Goal: Find specific page/section: Find specific page/section

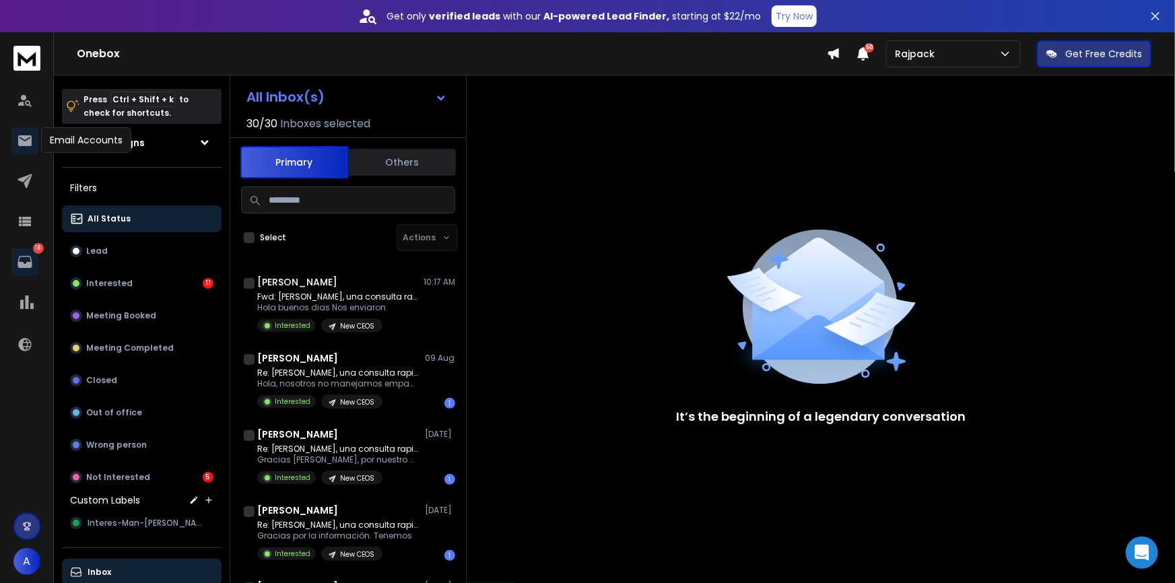
click at [27, 141] on icon at bounding box center [24, 140] width 13 height 11
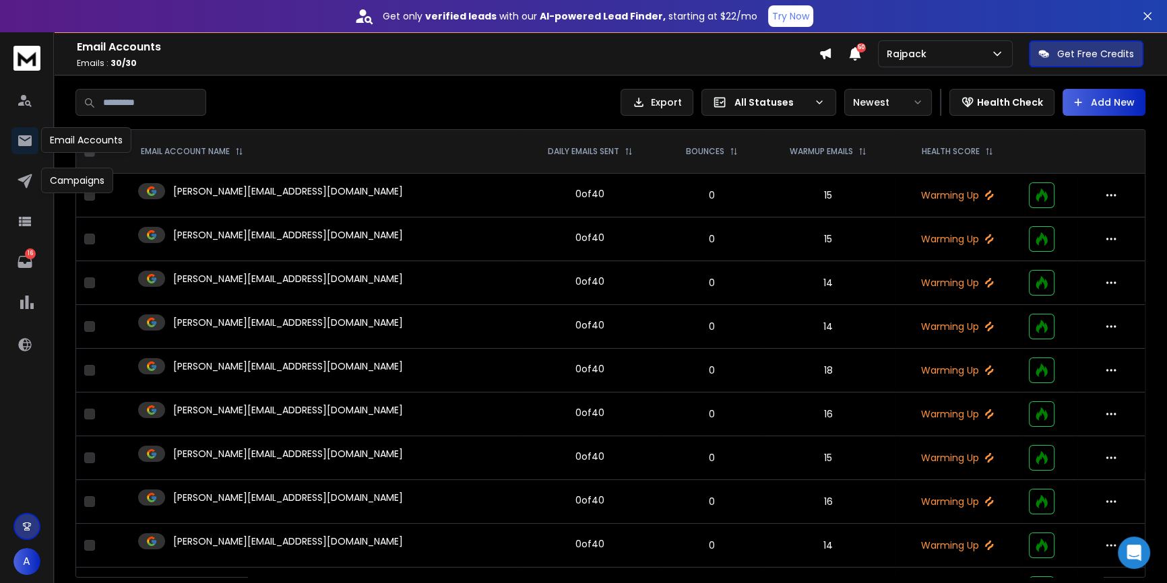
click at [23, 152] on link at bounding box center [24, 140] width 27 height 27
click at [28, 147] on icon at bounding box center [25, 141] width 16 height 16
click at [28, 146] on icon at bounding box center [25, 141] width 16 height 16
click at [26, 144] on icon at bounding box center [24, 140] width 13 height 11
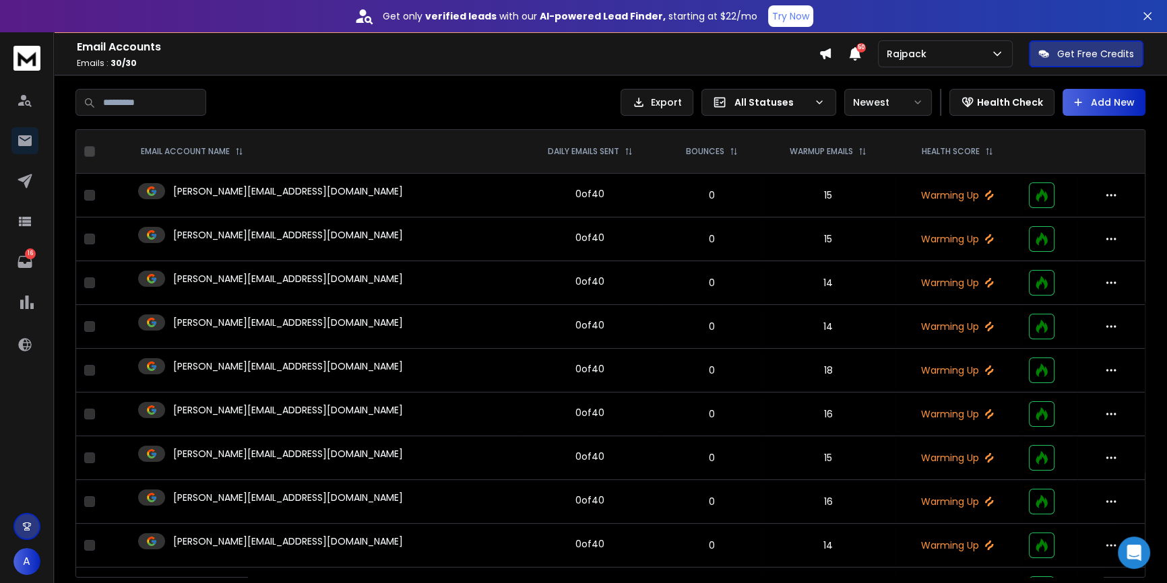
click at [24, 144] on icon at bounding box center [24, 140] width 13 height 11
click at [24, 265] on icon at bounding box center [25, 262] width 14 height 12
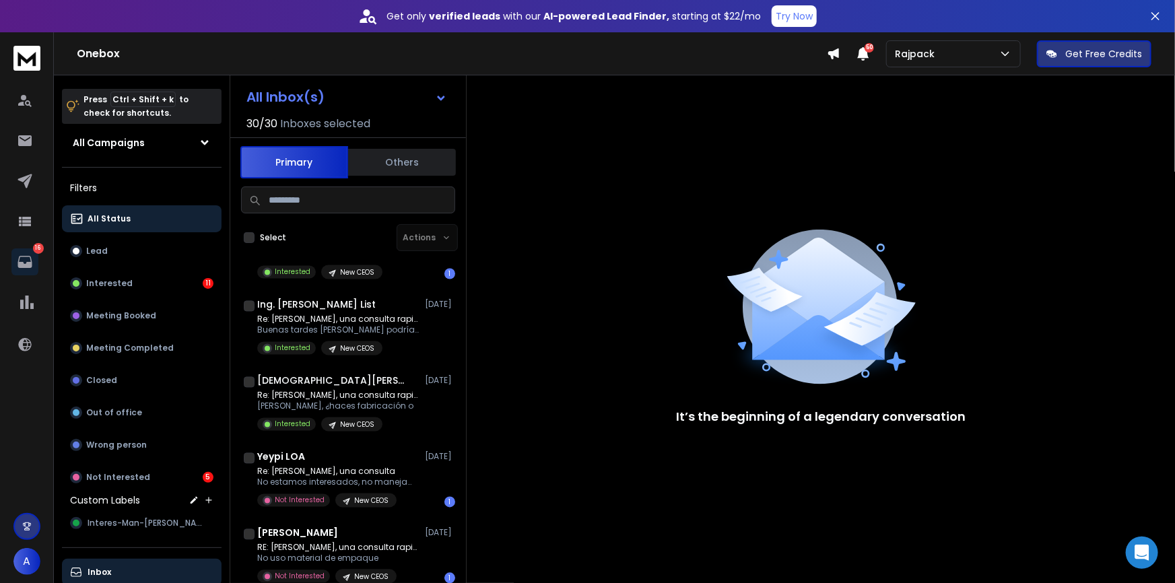
scroll to position [1469, 0]
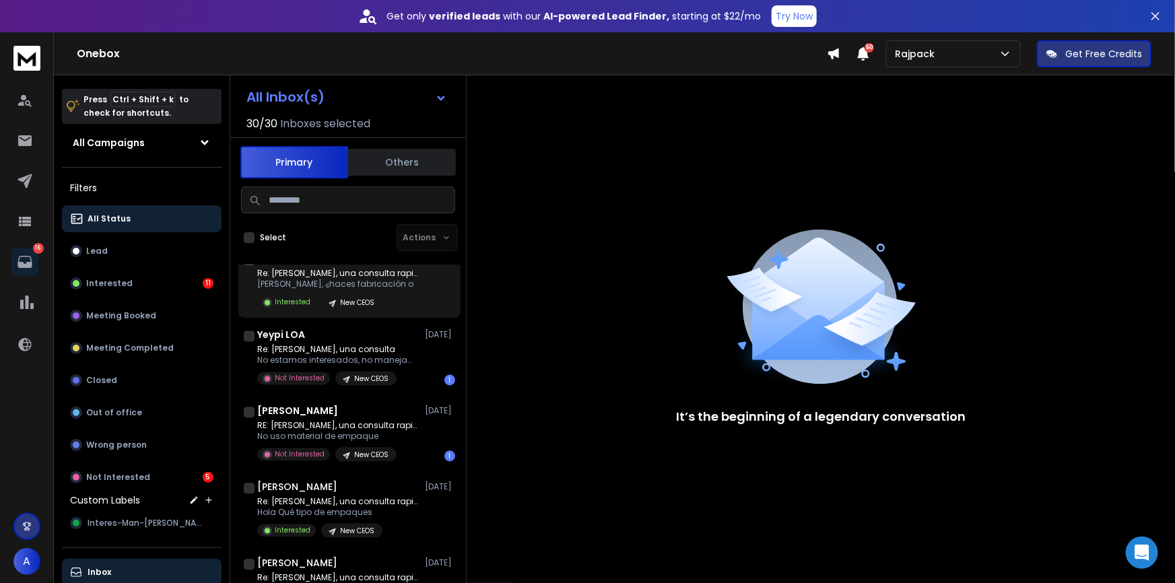
click at [329, 283] on p "[PERSON_NAME], ¿haces fabricación o" at bounding box center [338, 285] width 162 height 11
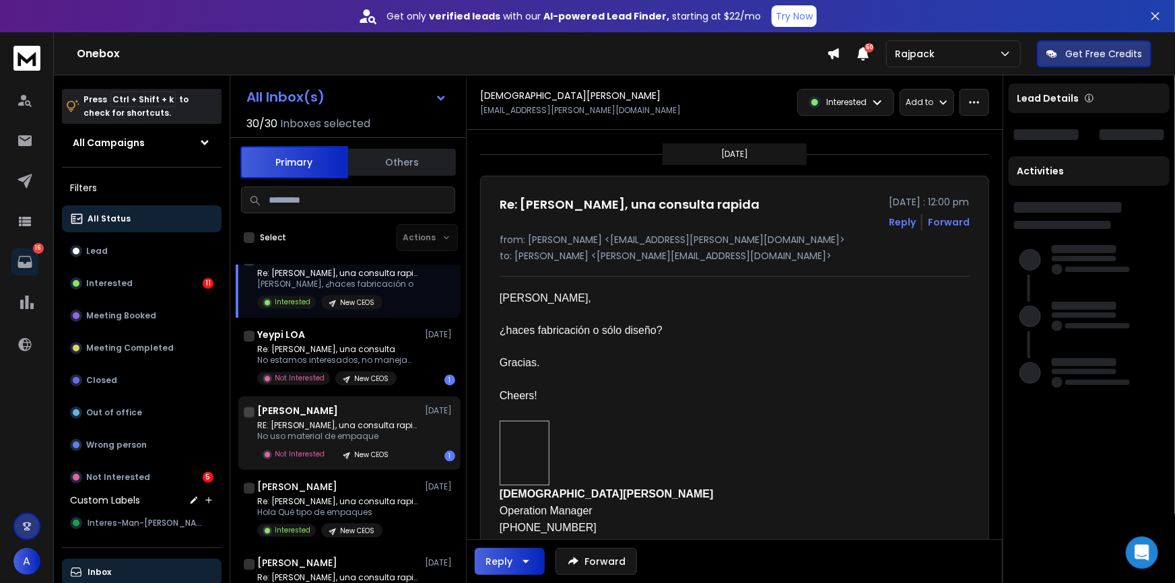
scroll to position [1530, 0]
